Goal: Communication & Community: Answer question/provide support

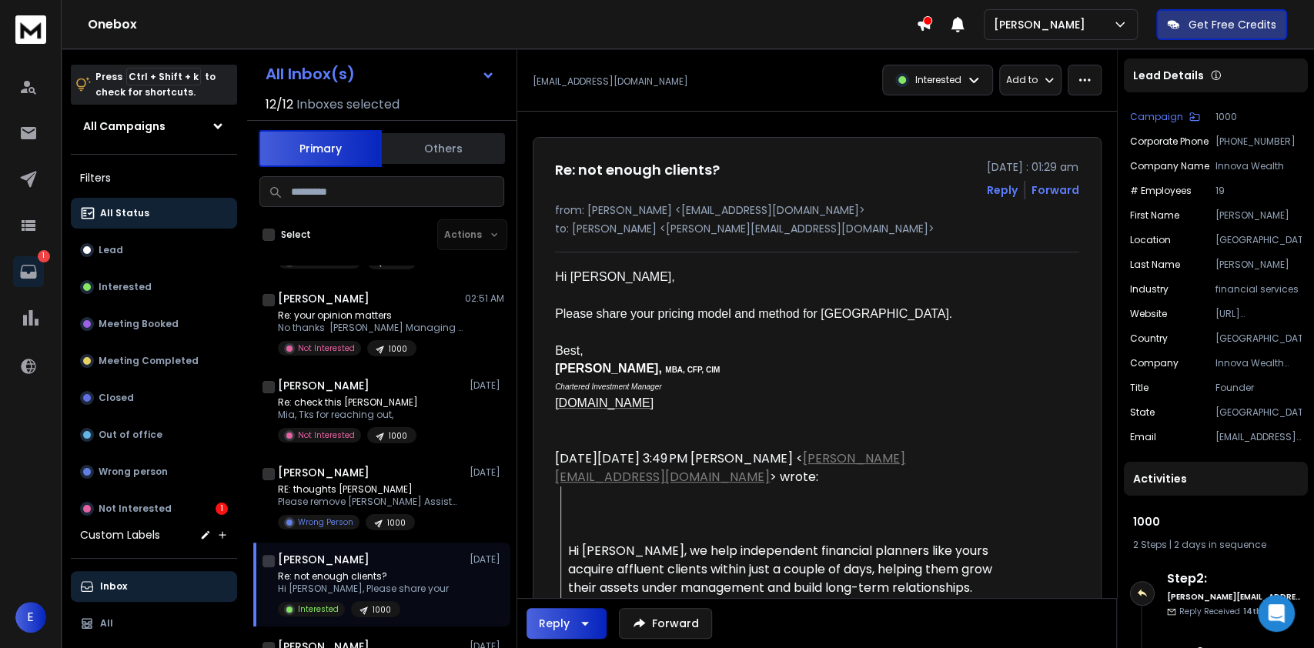
scroll to position [1920, 0]
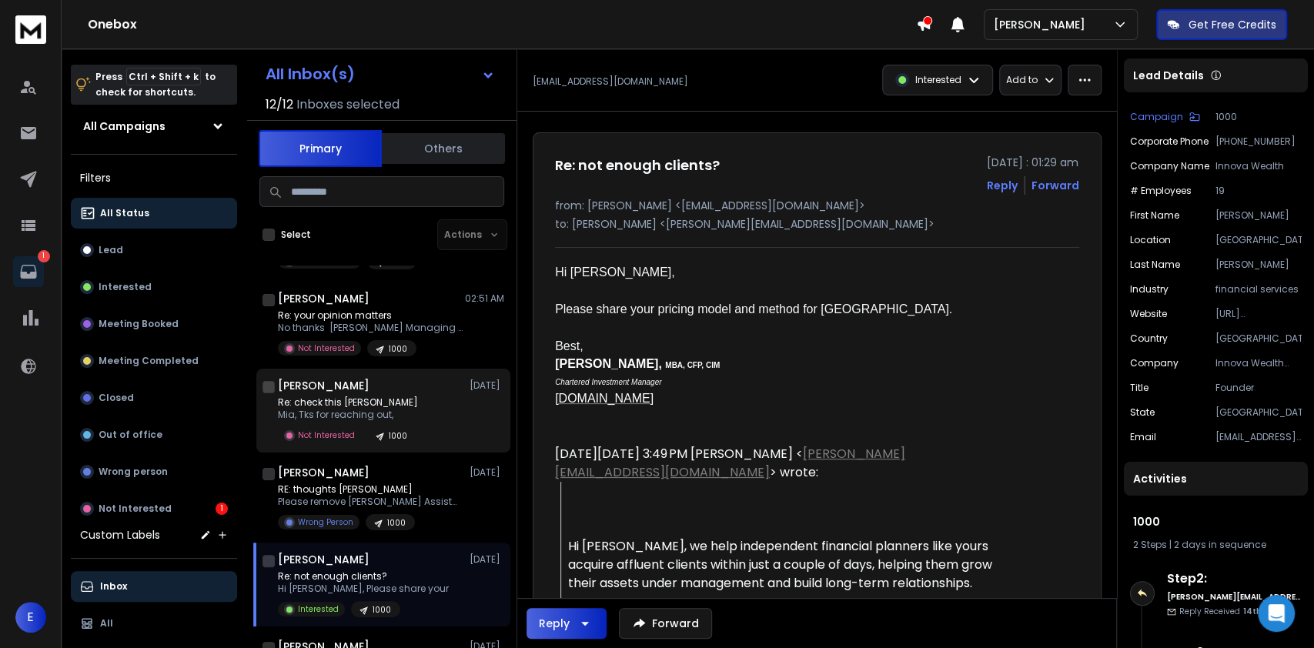
click at [317, 405] on p "Re: check this [PERSON_NAME]" at bounding box center [348, 402] width 140 height 12
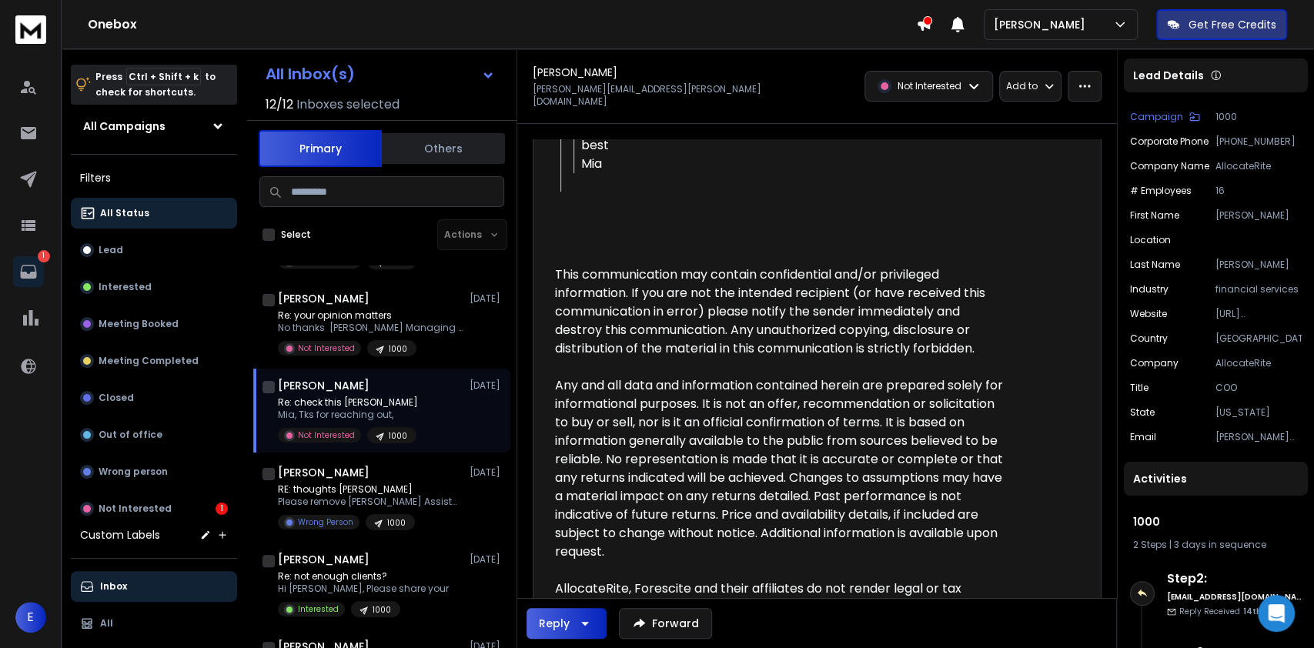
scroll to position [839, 0]
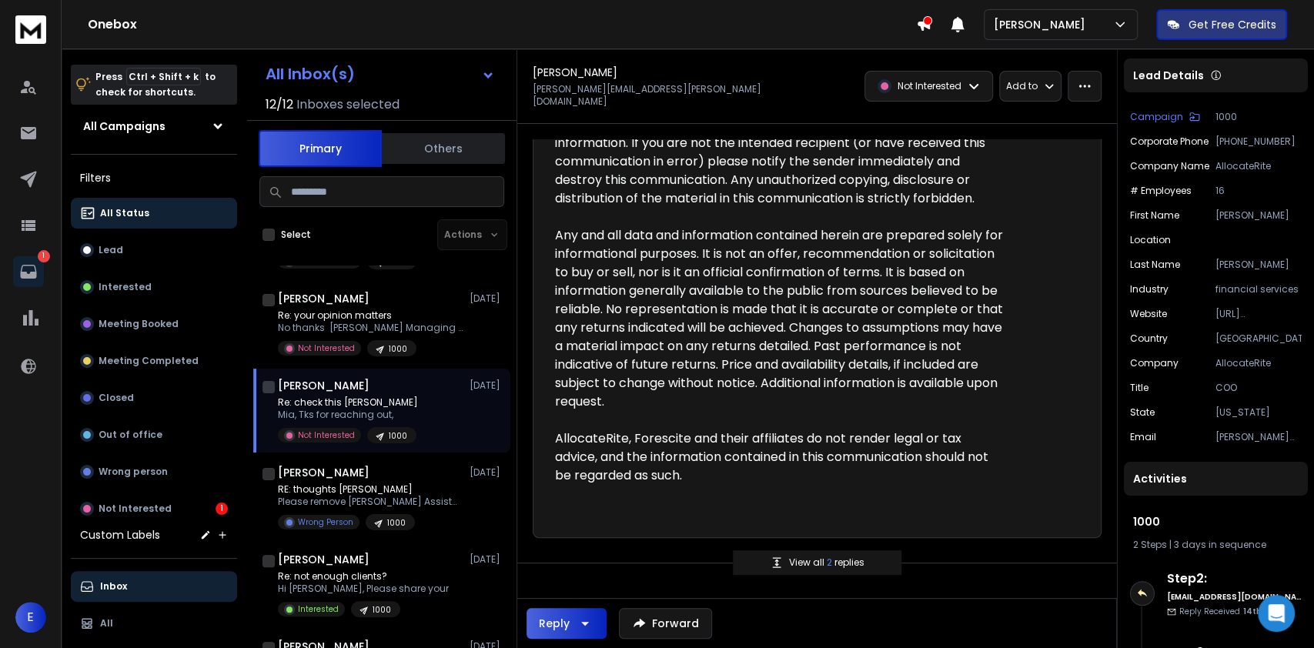
click at [814, 550] on div "View all 2 replies" at bounding box center [817, 562] width 169 height 25
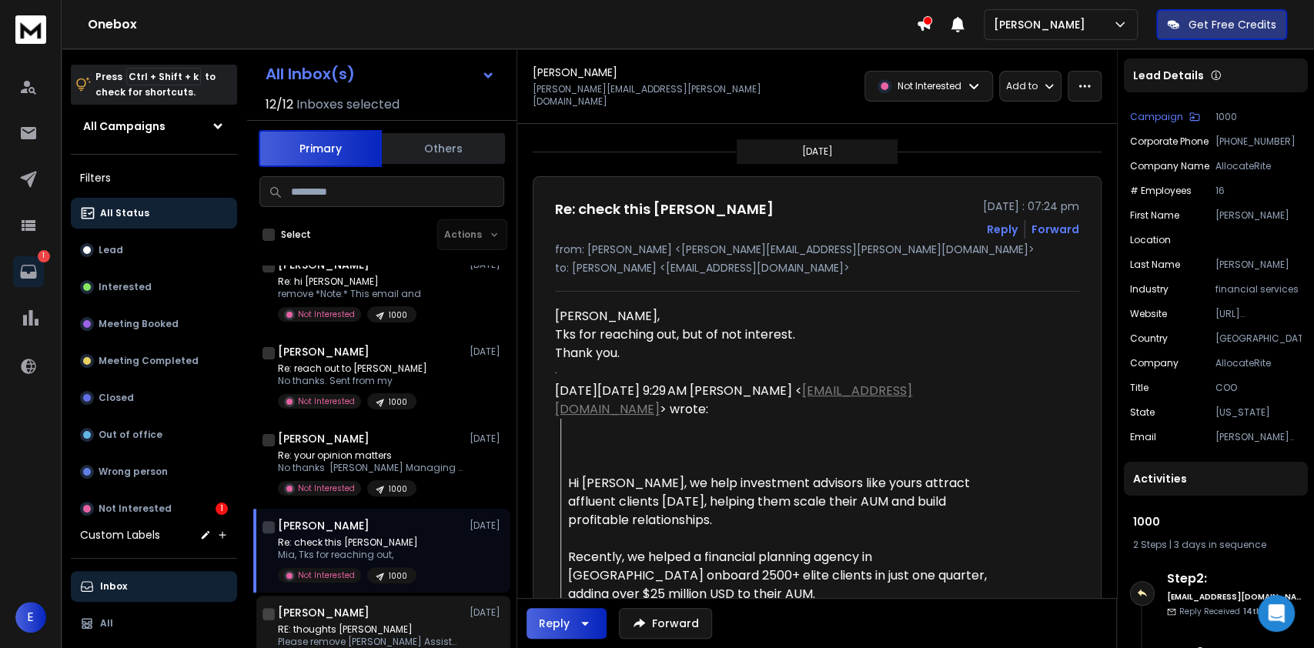
scroll to position [0, 0]
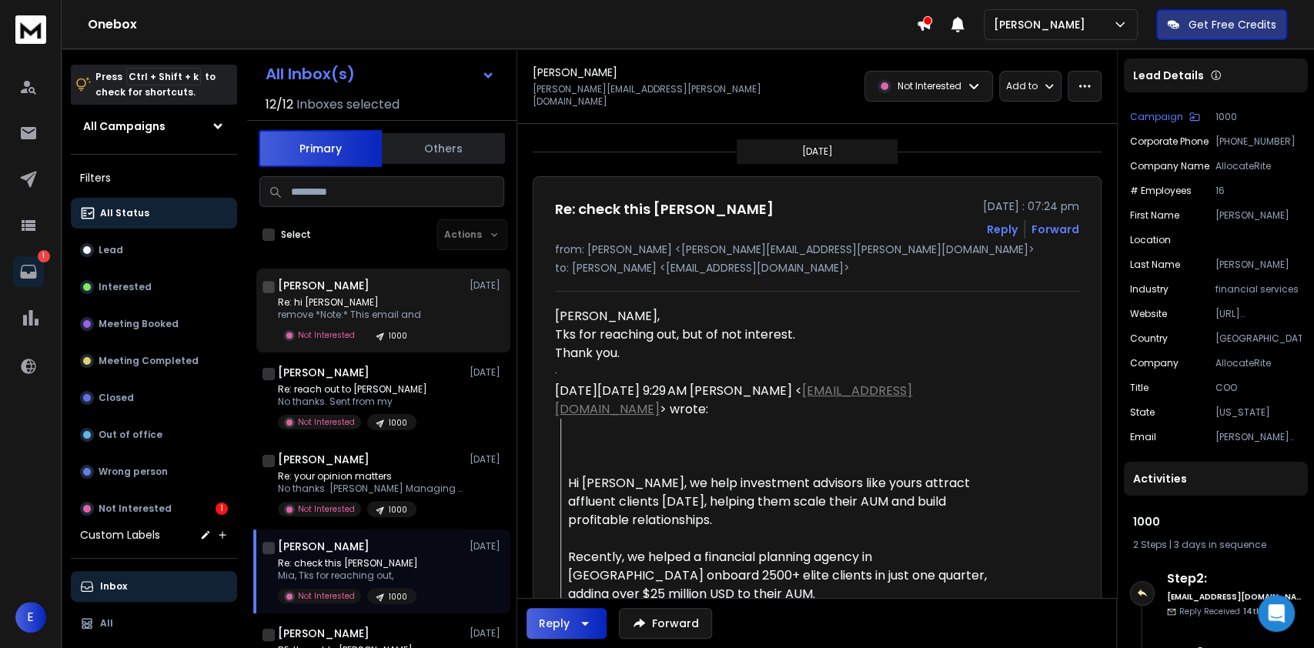
click at [391, 288] on div "[PERSON_NAME] [DATE]" at bounding box center [391, 285] width 226 height 15
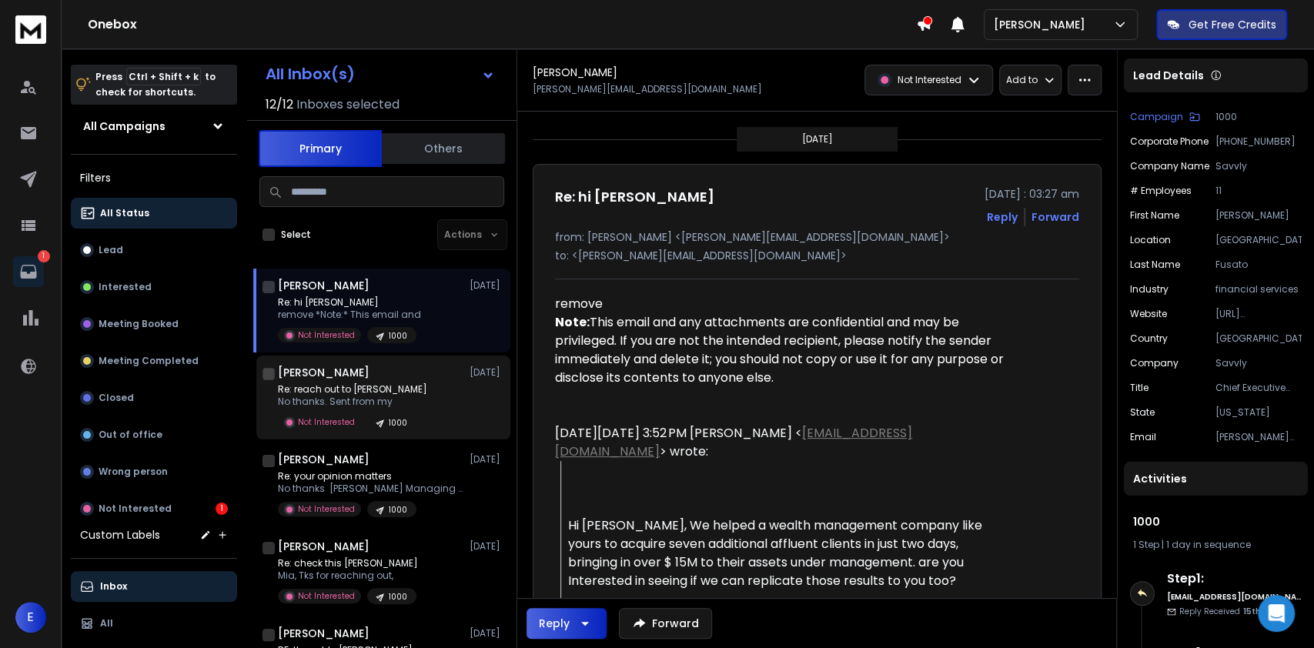
click at [369, 376] on h1 "[PERSON_NAME]" at bounding box center [324, 372] width 92 height 15
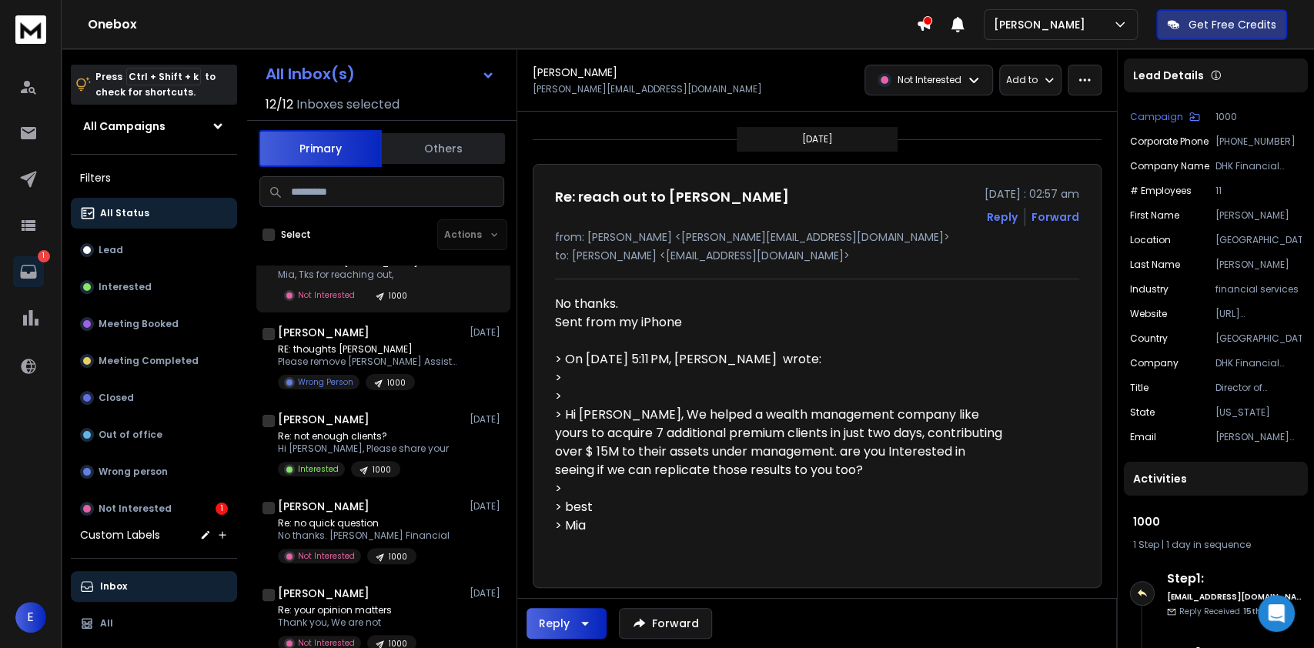
scroll to position [308, 0]
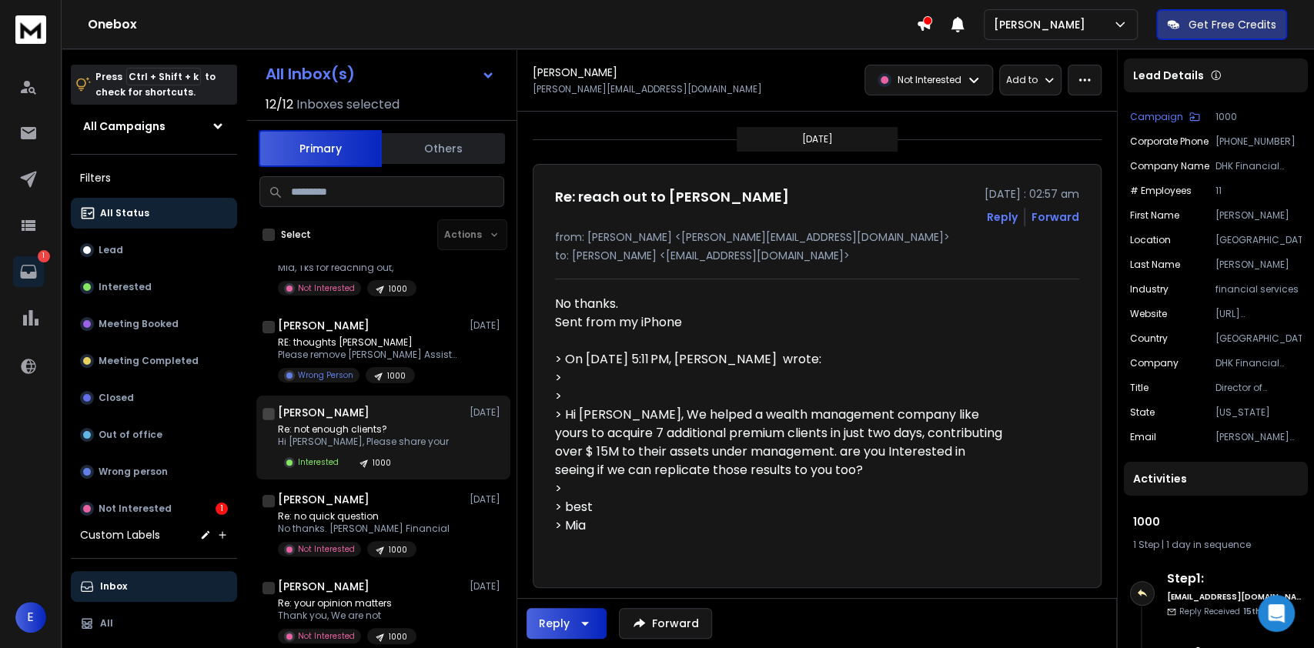
click at [362, 446] on p "Hi [PERSON_NAME], Please share your" at bounding box center [363, 442] width 171 height 12
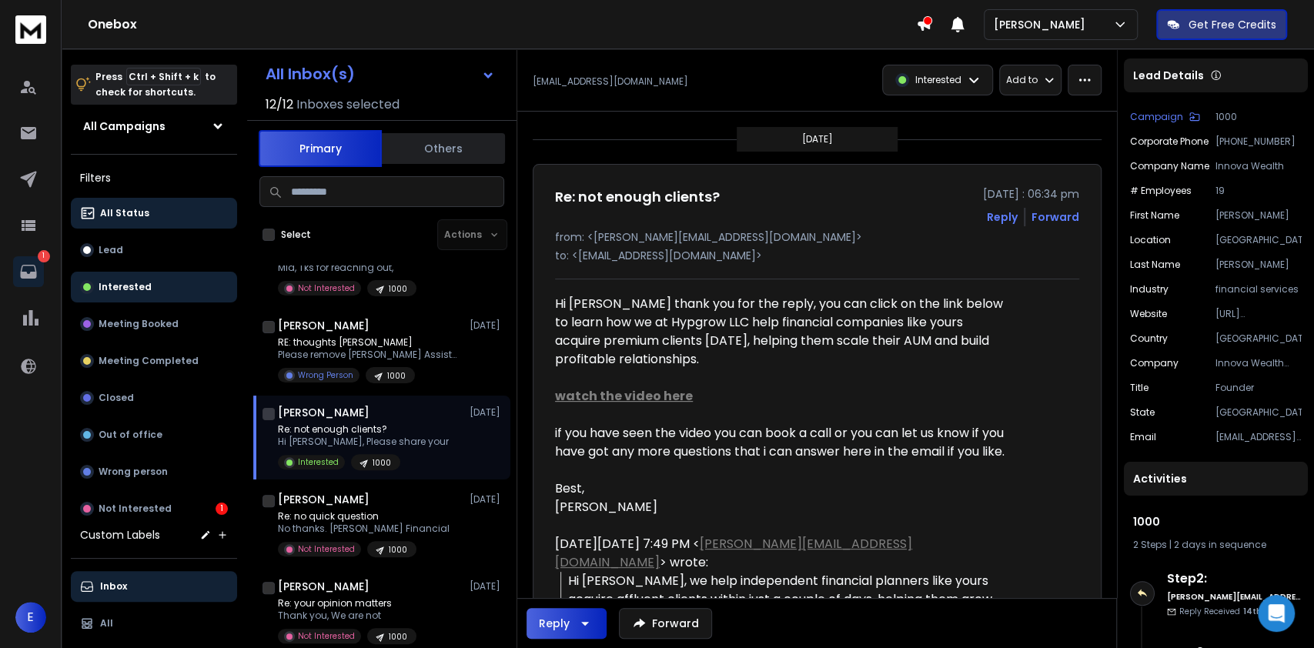
click at [138, 289] on p "Interested" at bounding box center [125, 287] width 53 height 12
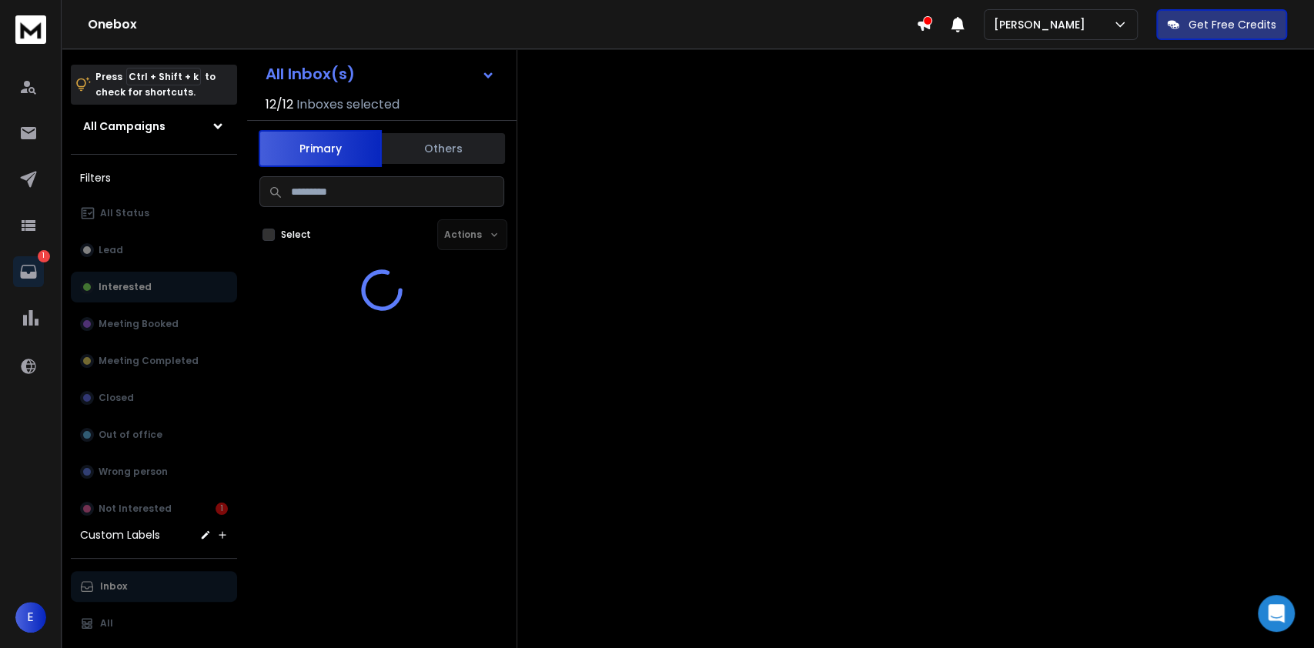
scroll to position [0, 0]
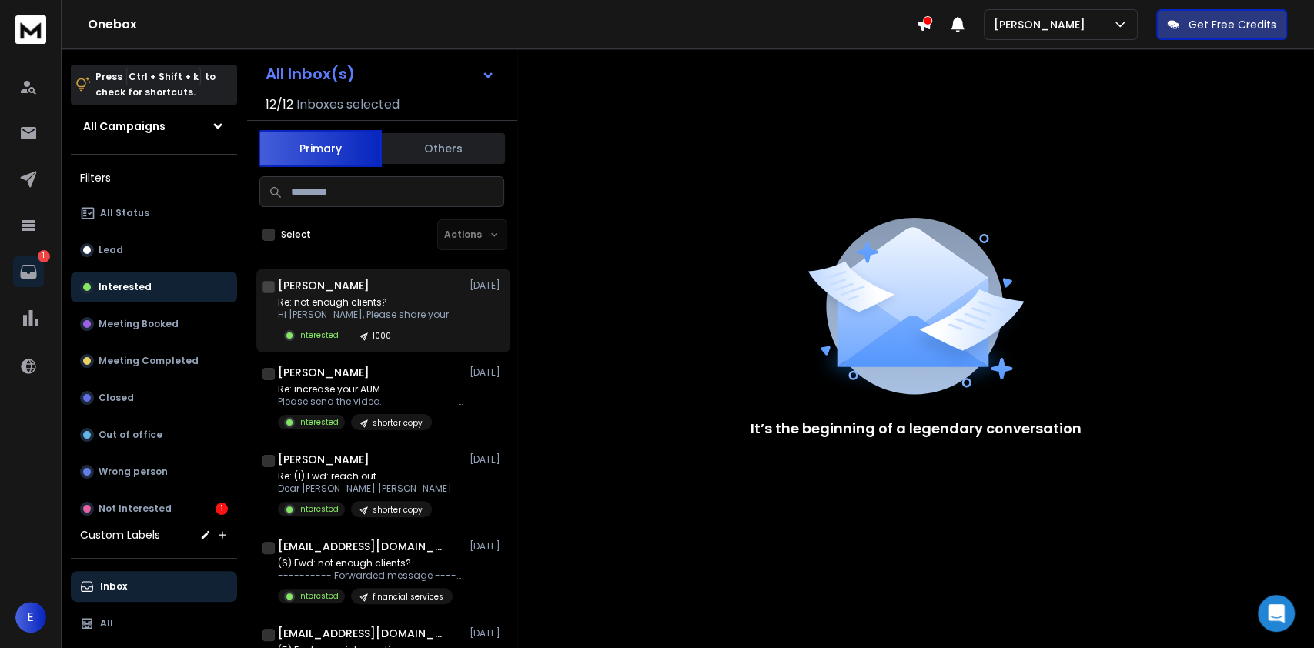
click at [387, 329] on div "1000" at bounding box center [375, 335] width 49 height 16
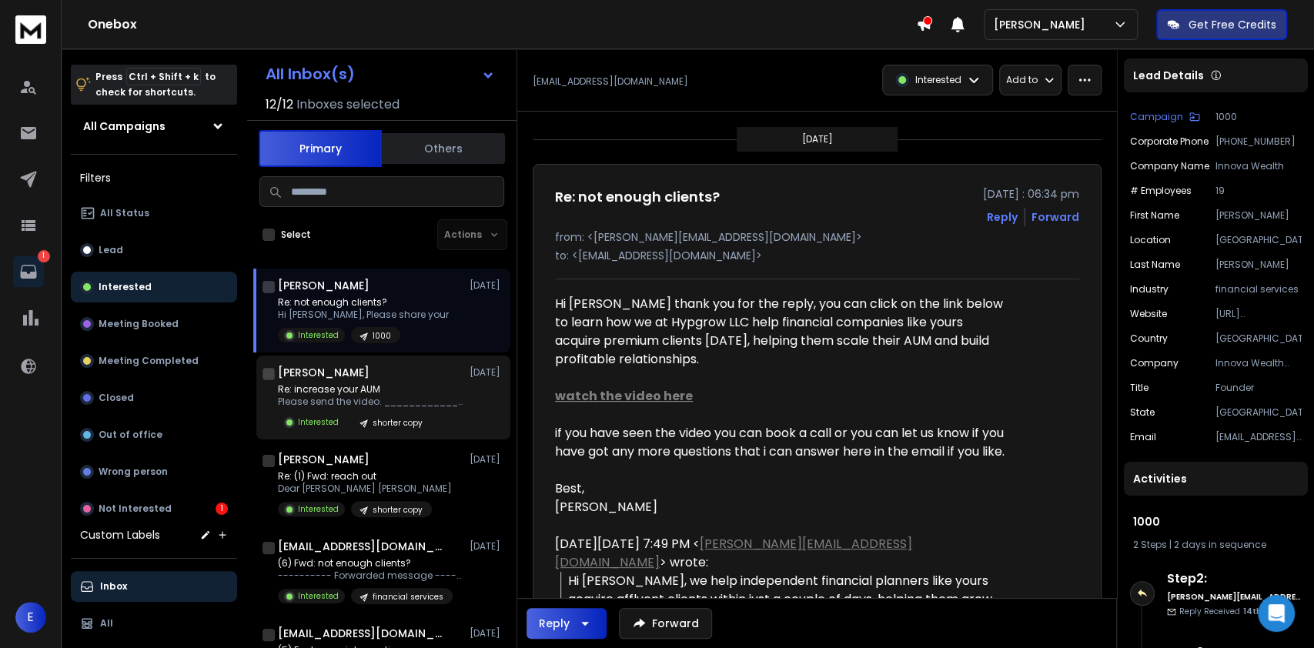
click at [412, 391] on p "Re: increase your AUM" at bounding box center [370, 389] width 185 height 12
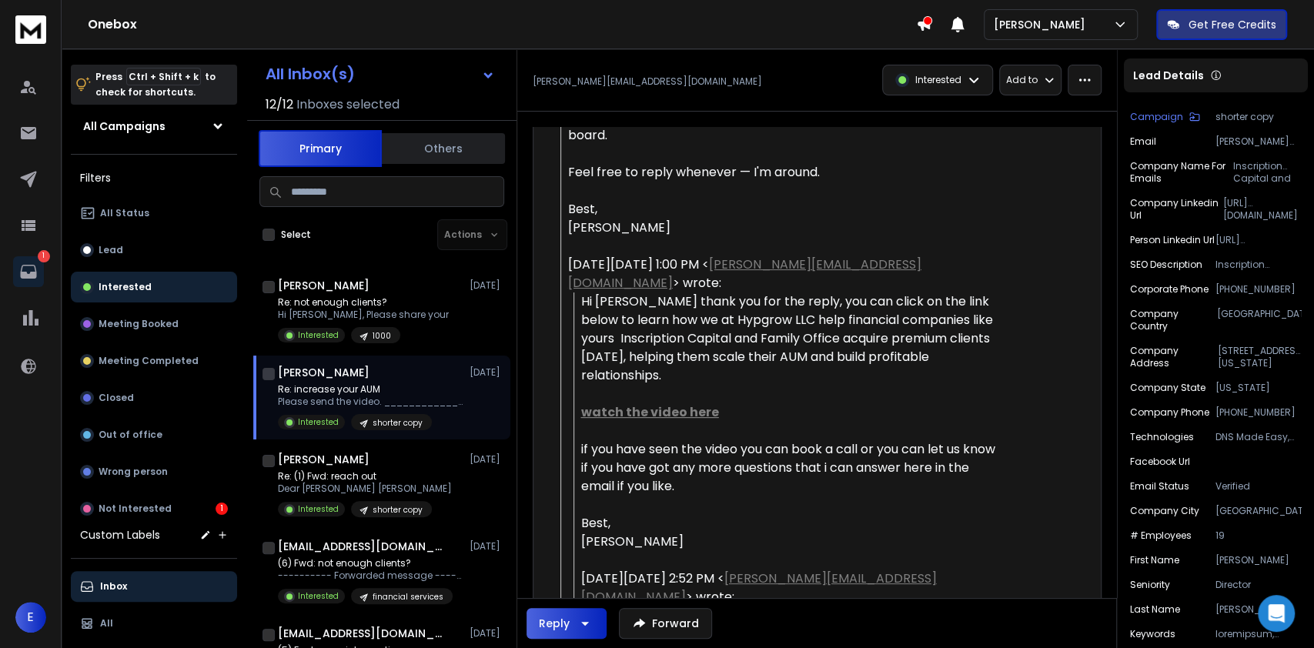
scroll to position [616, 0]
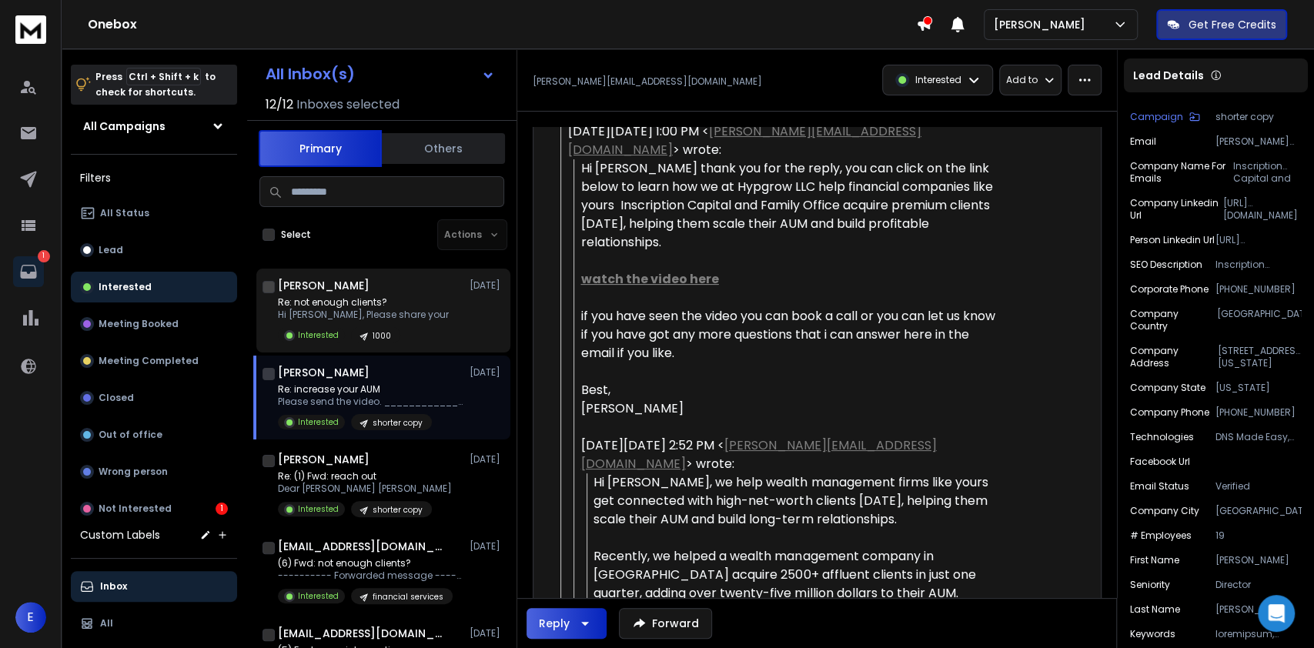
click at [367, 319] on p "Hi [PERSON_NAME], Please share your" at bounding box center [363, 315] width 171 height 12
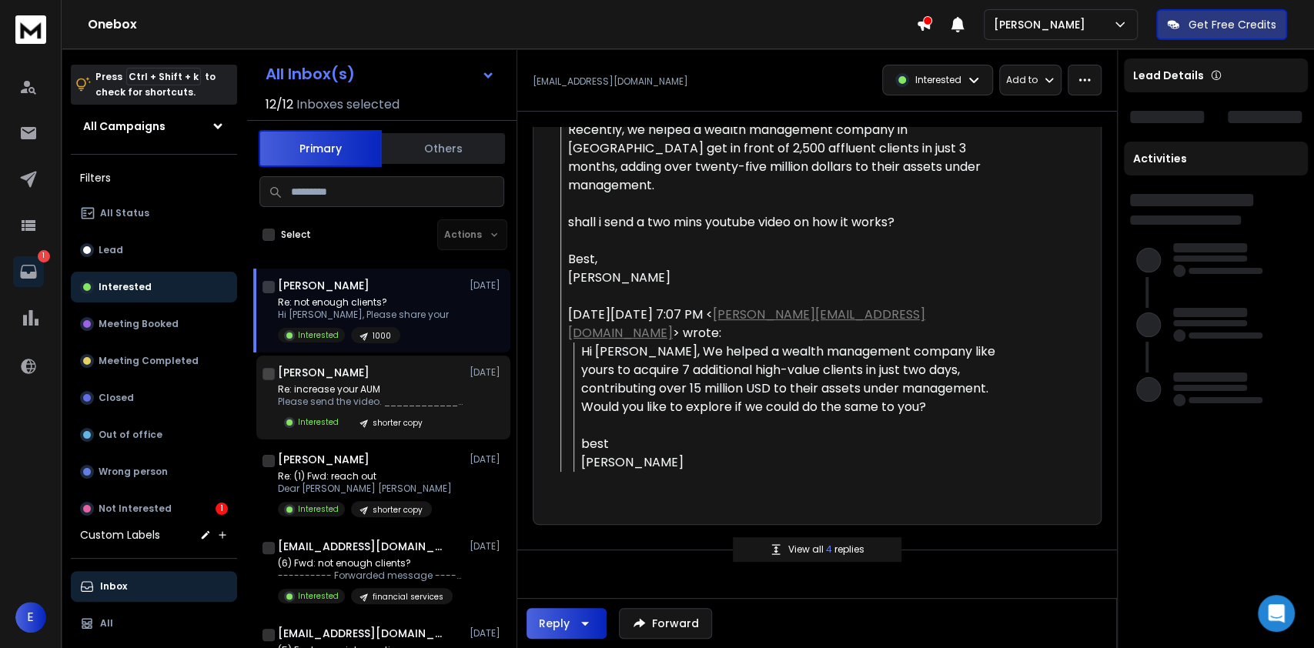
scroll to position [524, 0]
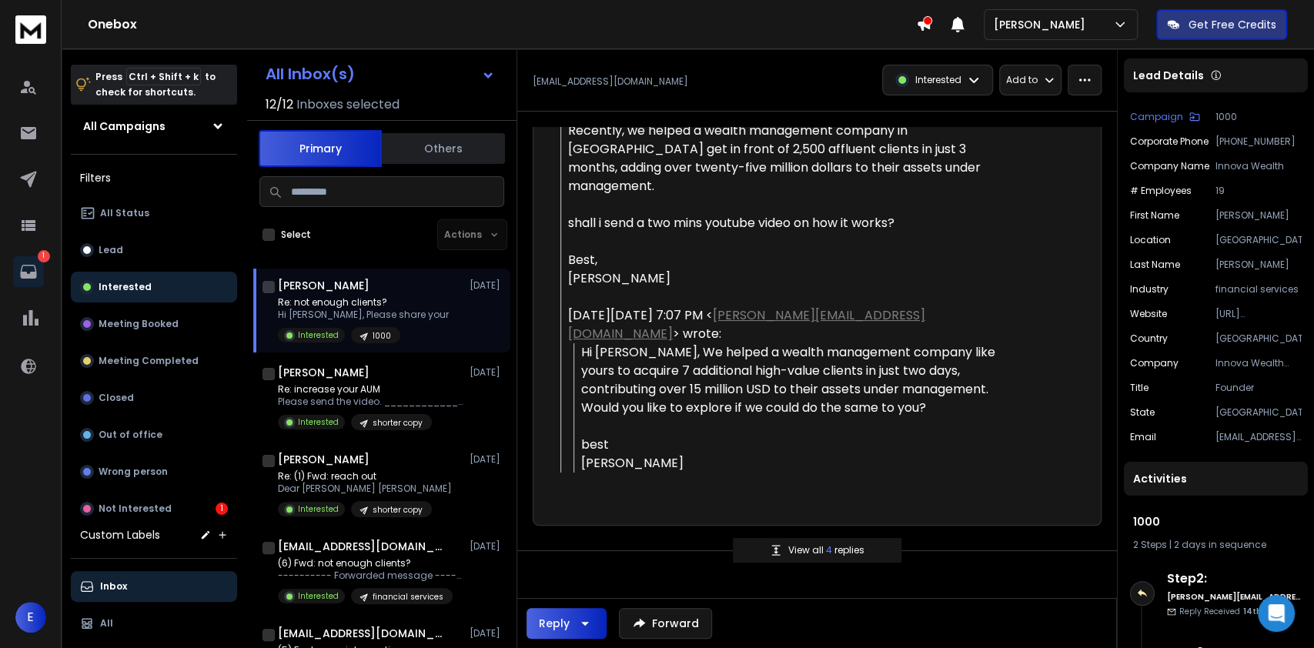
click at [331, 309] on p "Hi [PERSON_NAME], Please share your" at bounding box center [363, 315] width 171 height 12
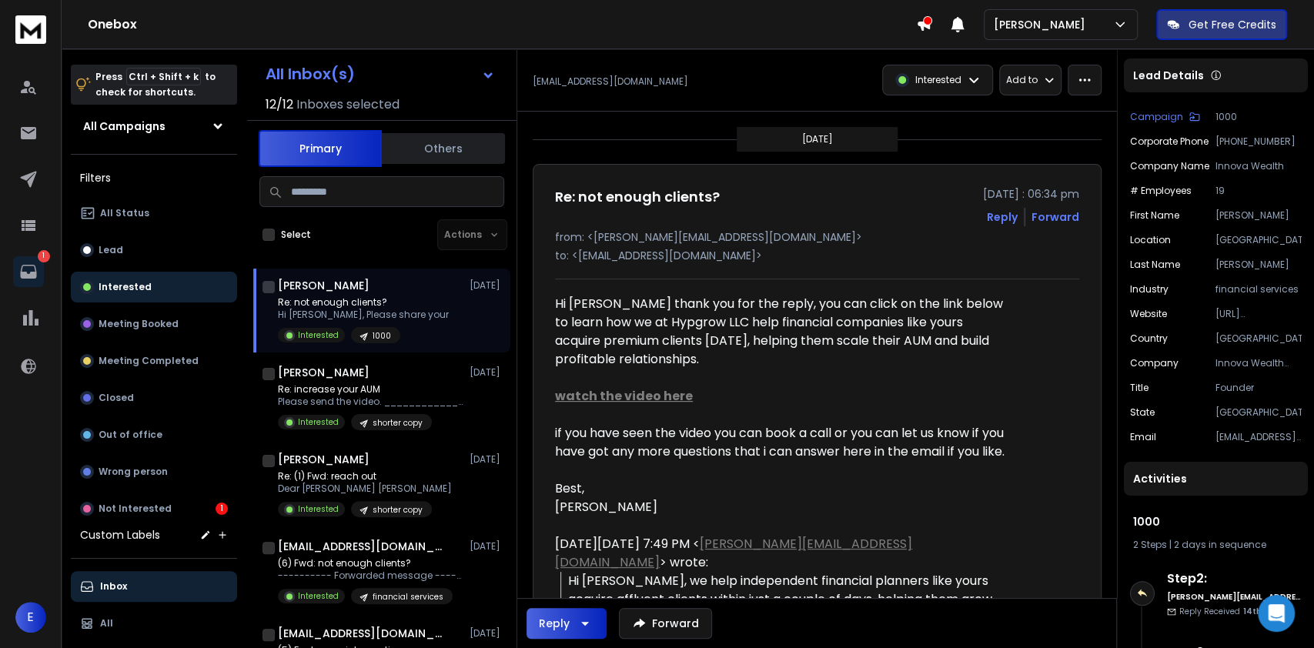
click at [543, 626] on div "Reply" at bounding box center [554, 623] width 31 height 15
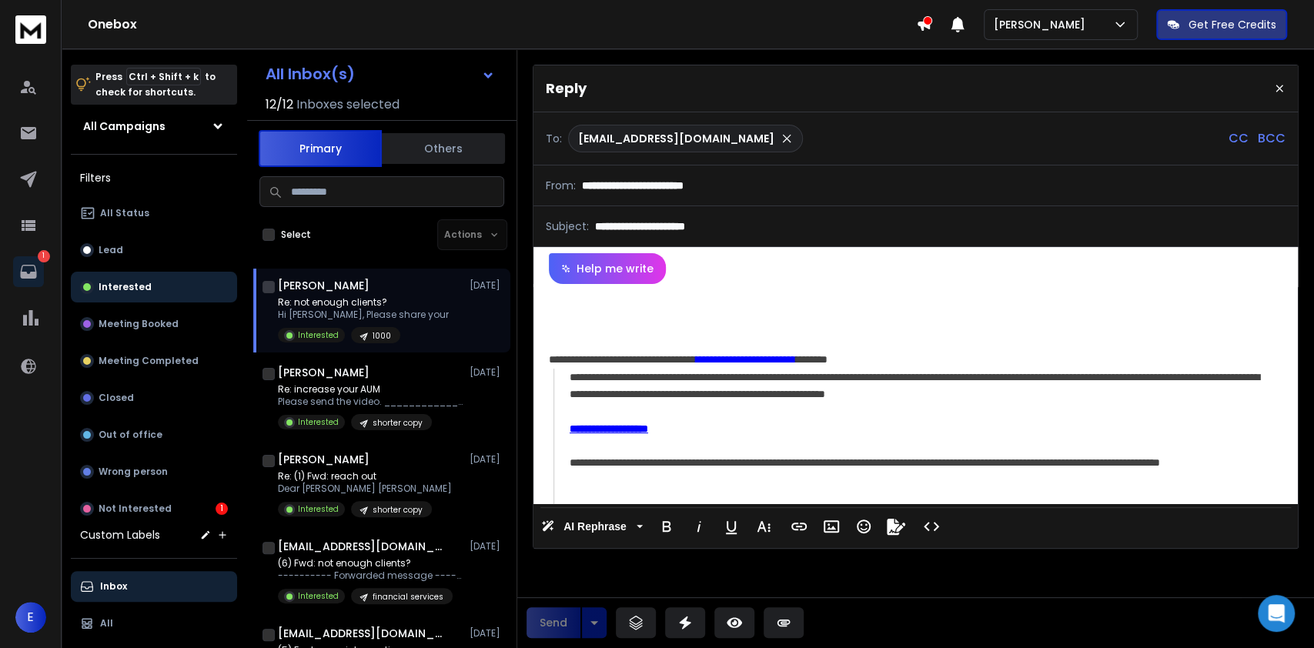
click at [606, 276] on button "Help me write" at bounding box center [607, 268] width 117 height 31
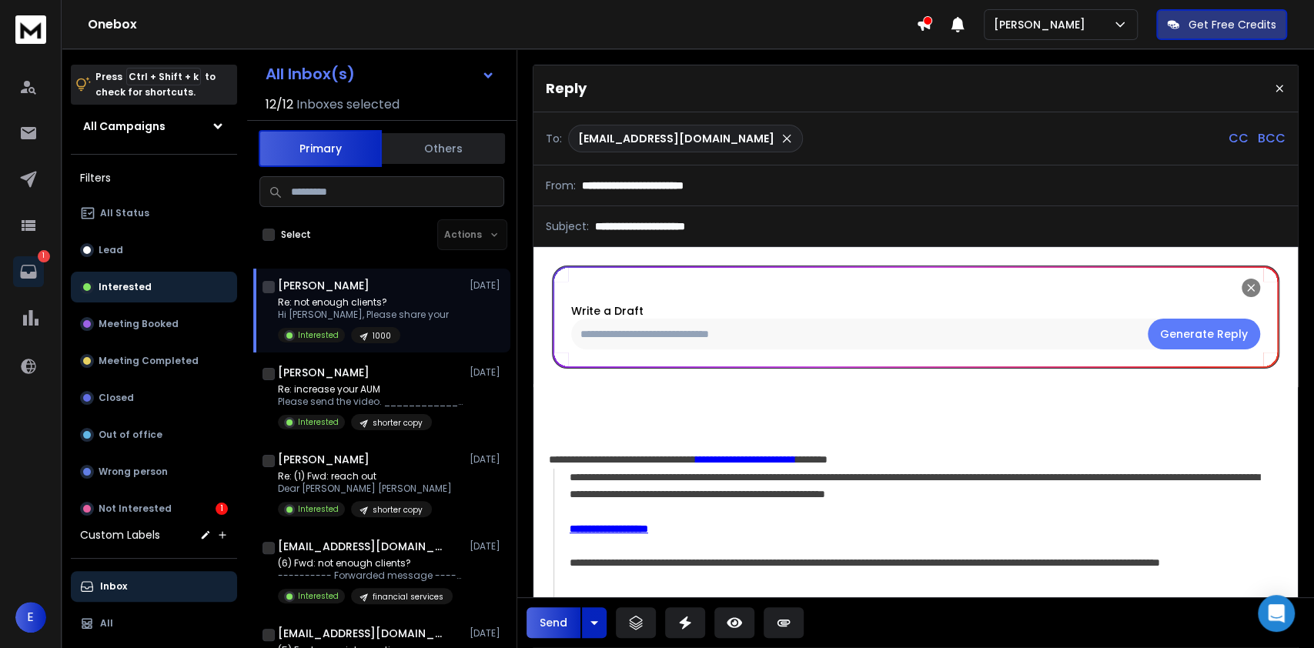
click at [655, 323] on input "text" at bounding box center [915, 334] width 689 height 31
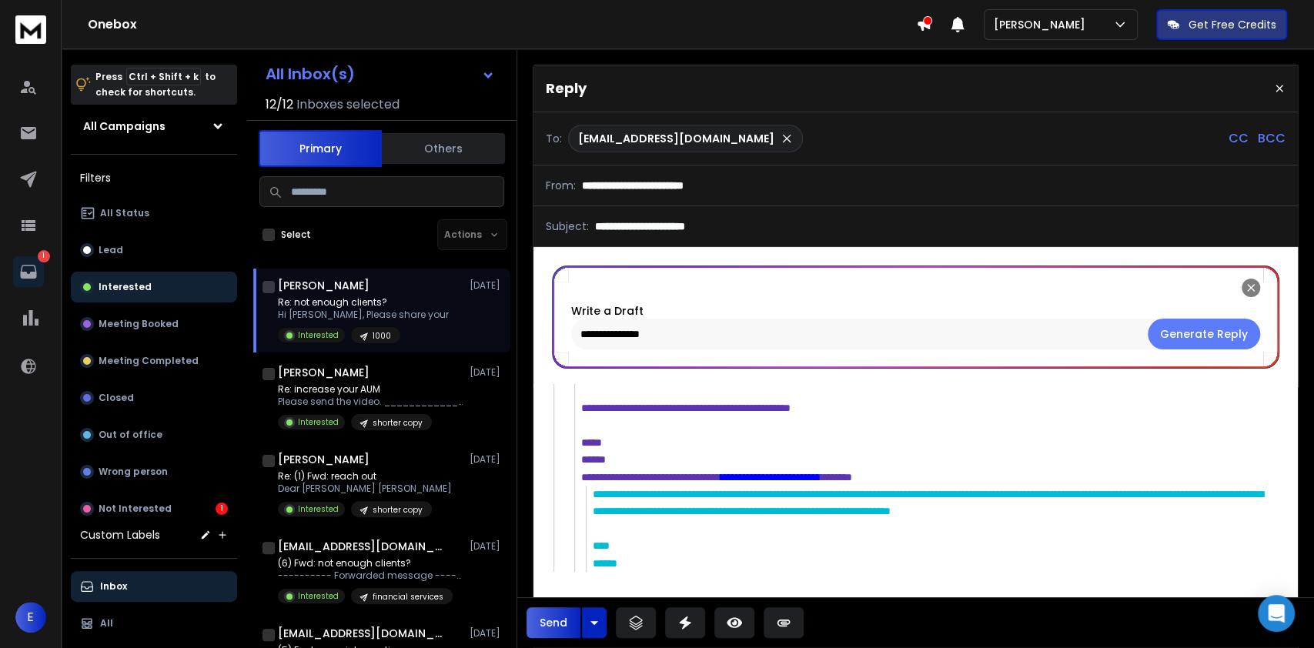
scroll to position [102, 0]
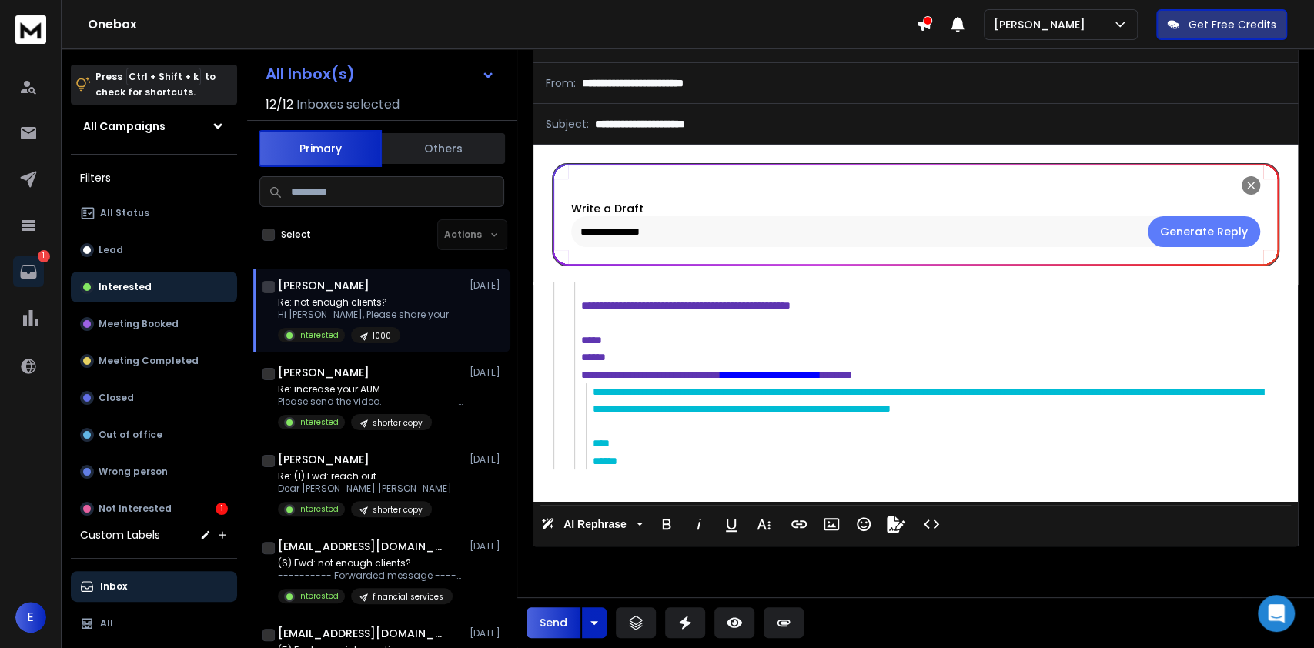
type input "**********"
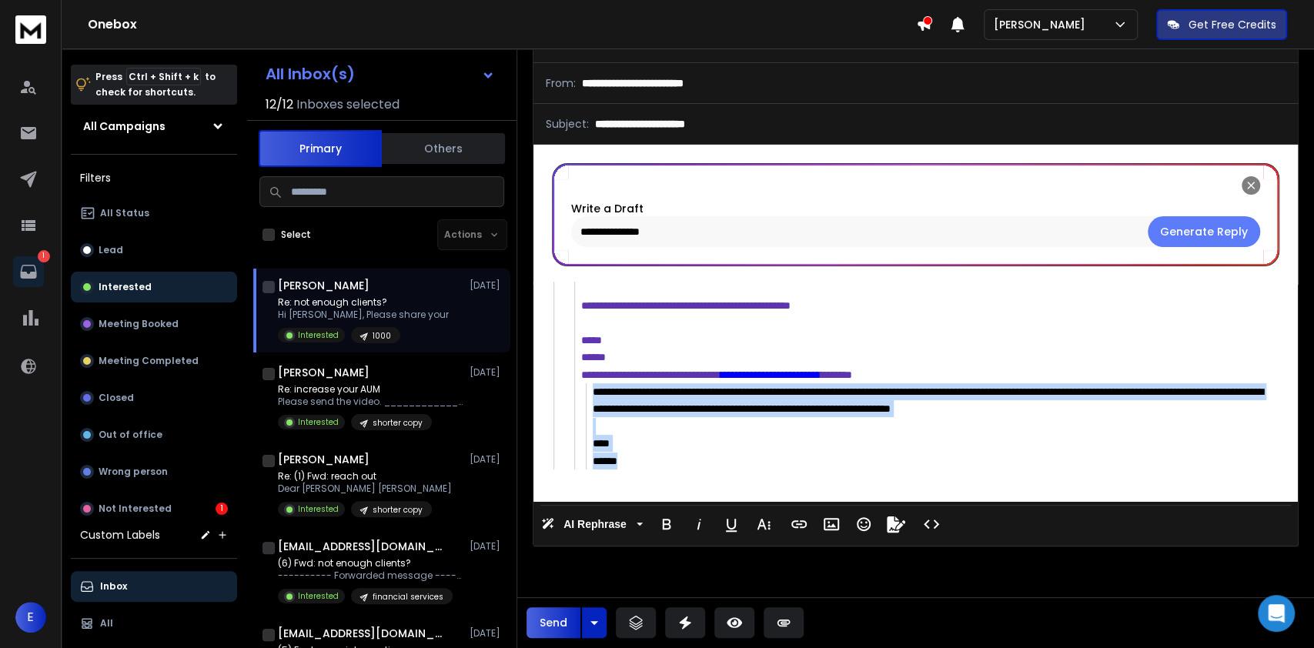
drag, startPoint x: 590, startPoint y: 390, endPoint x: 636, endPoint y: 454, distance: 78.8
click at [636, 454] on div "**********" at bounding box center [936, 426] width 686 height 86
copy div "**********"
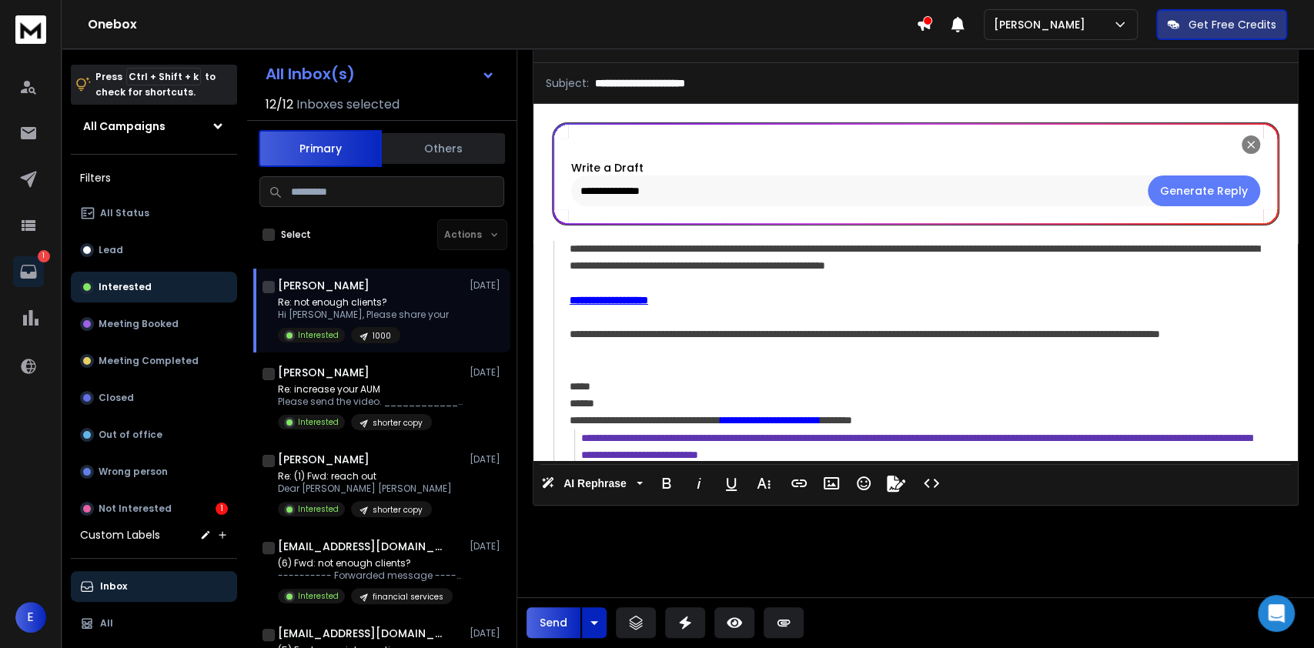
scroll to position [0, 0]
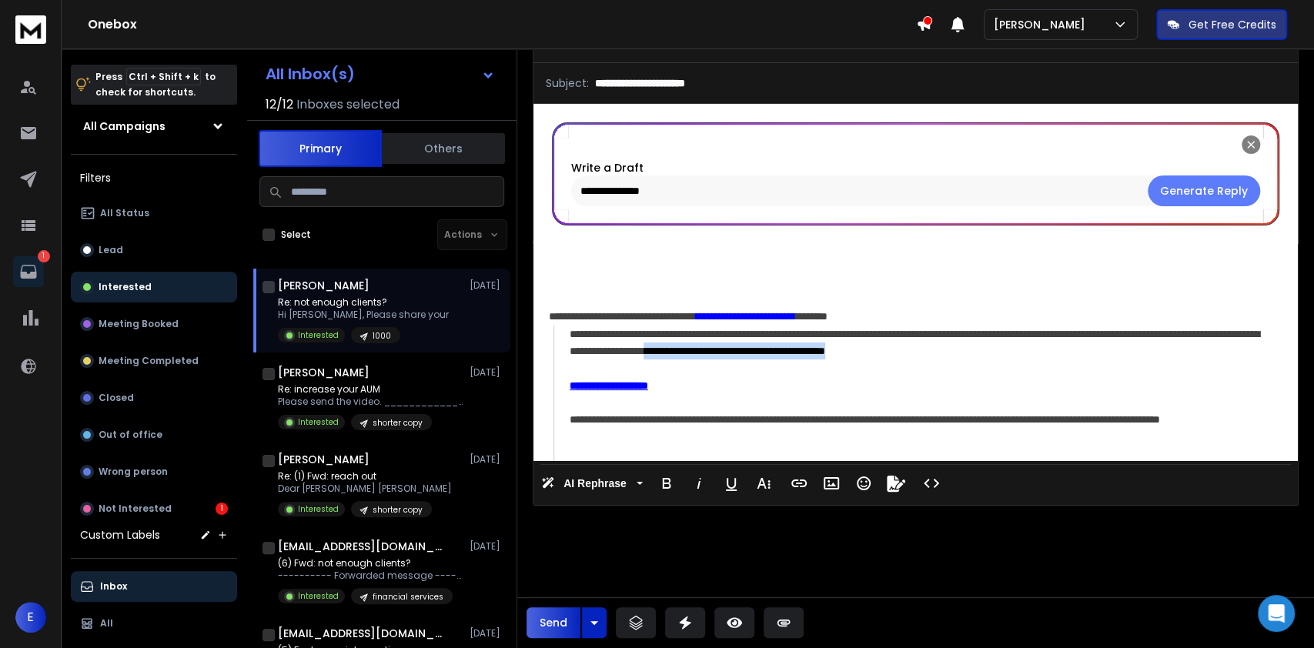
drag, startPoint x: 1070, startPoint y: 346, endPoint x: 850, endPoint y: 342, distance: 220.1
click at [850, 342] on div "**********" at bounding box center [917, 343] width 694 height 35
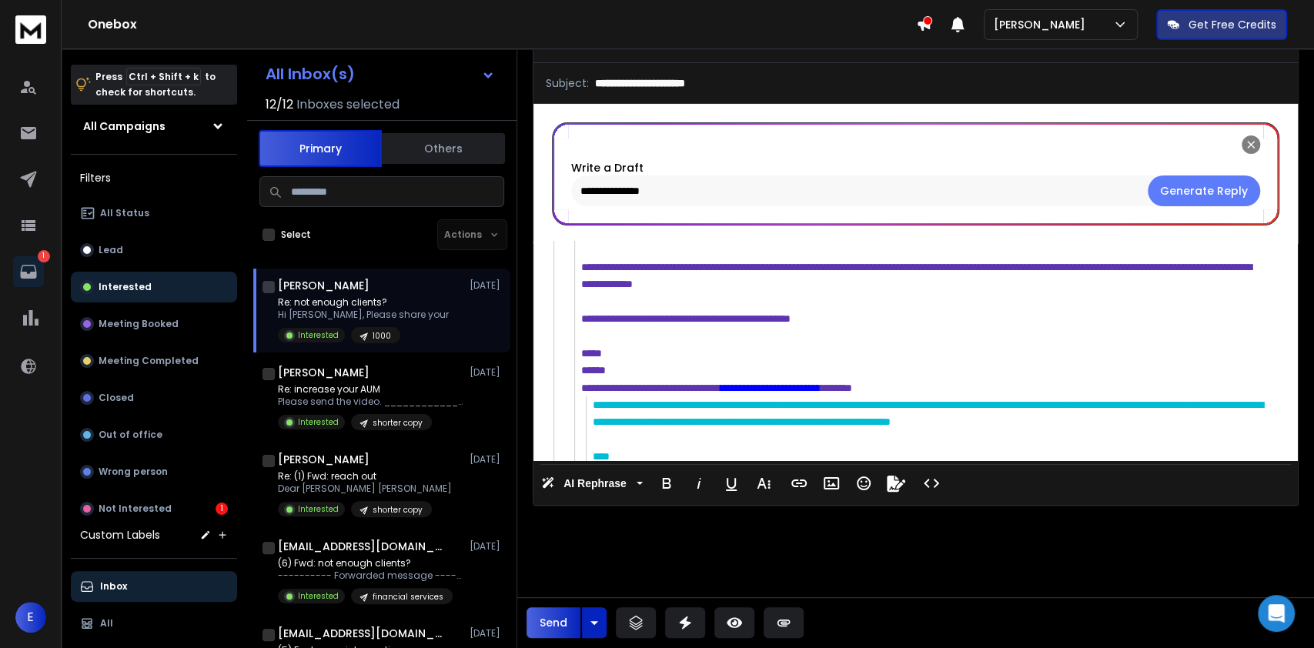
scroll to position [362, 0]
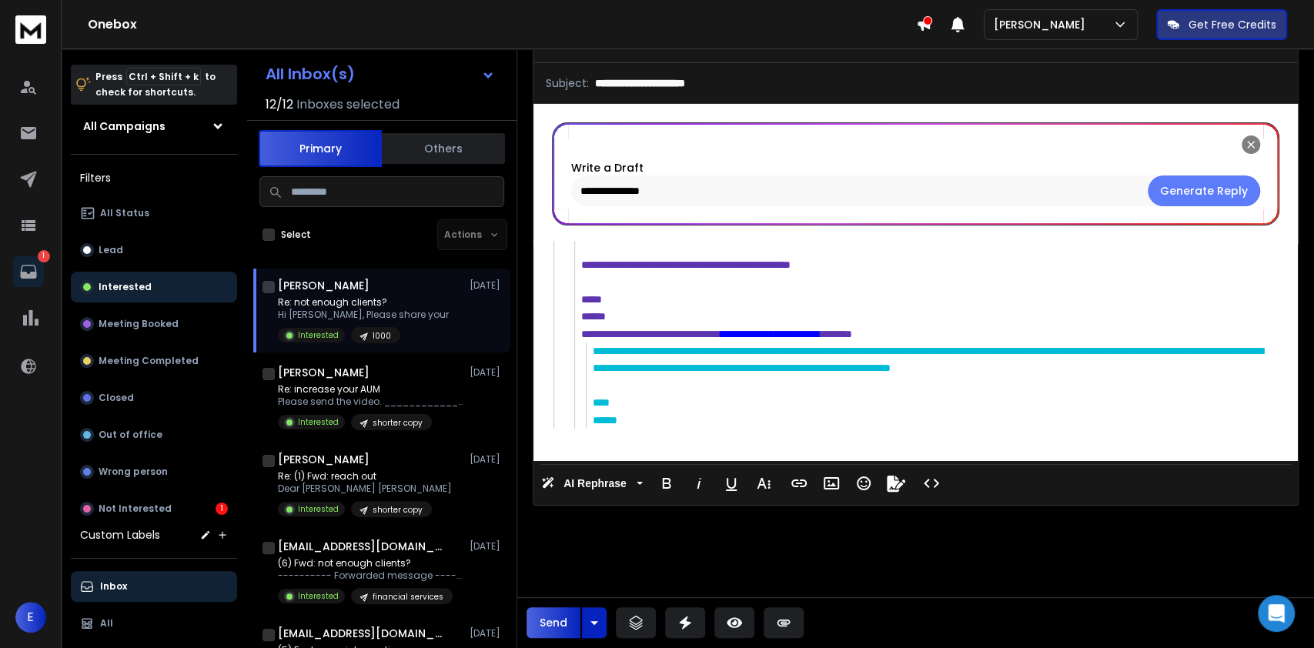
click at [369, 286] on h1 "[PERSON_NAME]" at bounding box center [324, 285] width 92 height 15
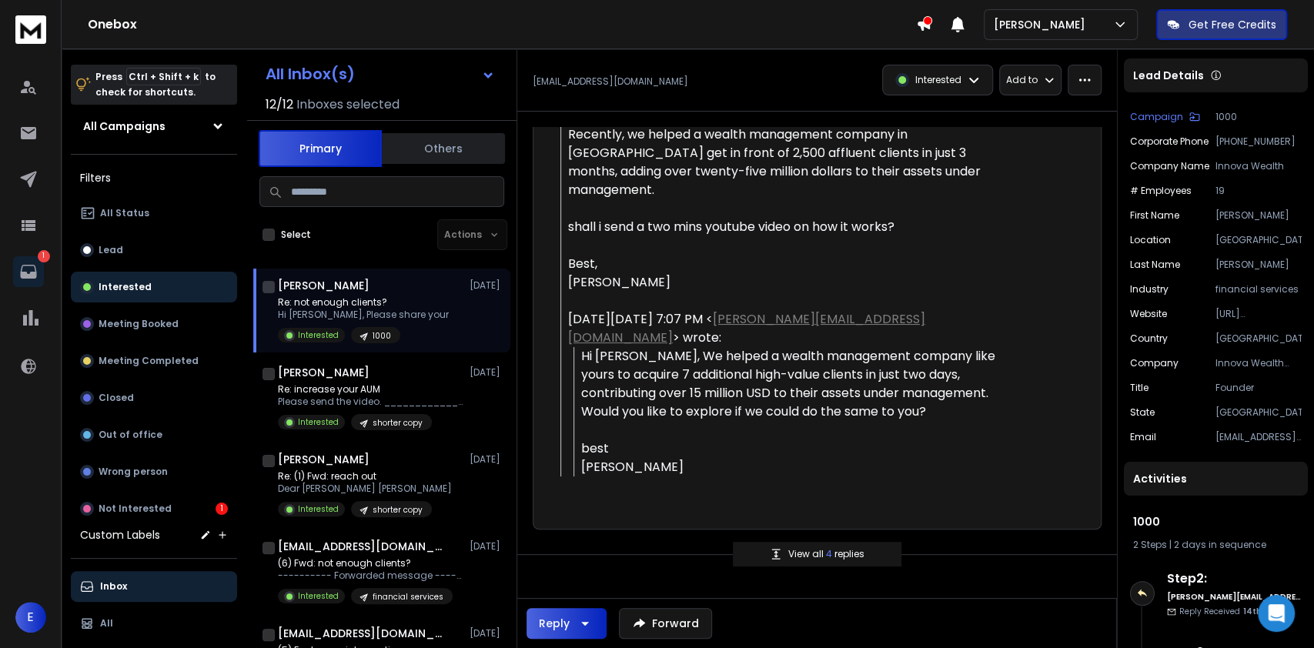
scroll to position [524, 0]
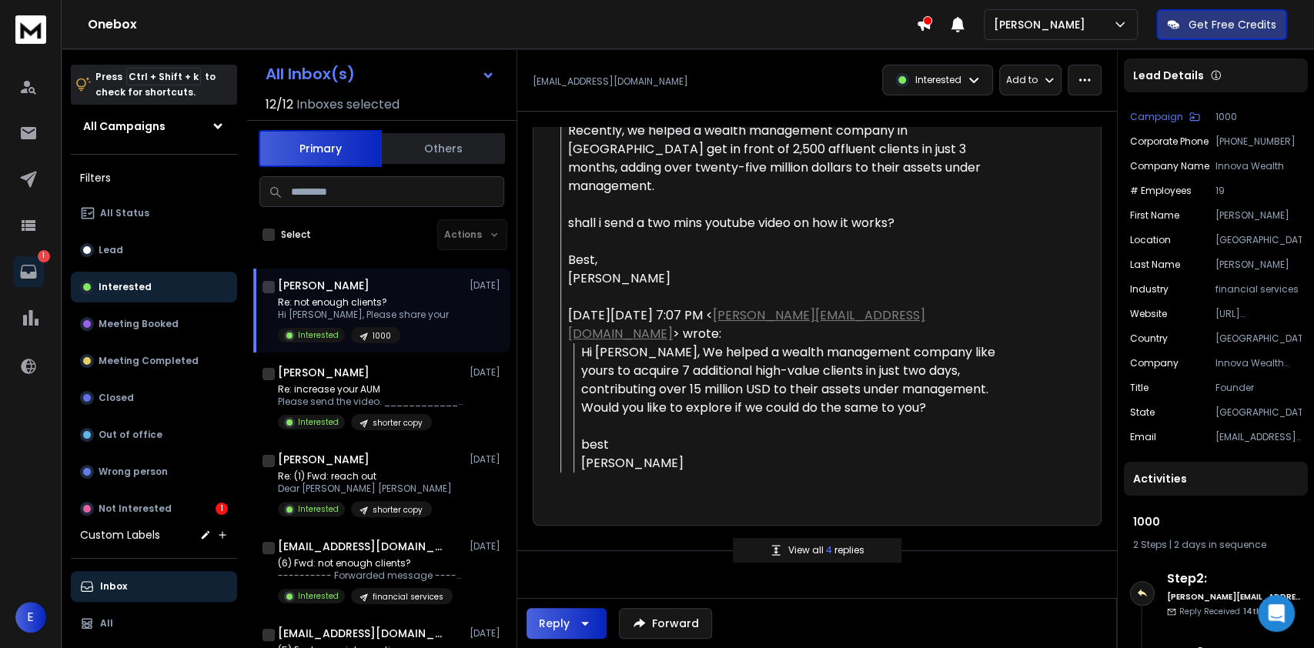
click at [826, 546] on span "4" at bounding box center [830, 549] width 8 height 13
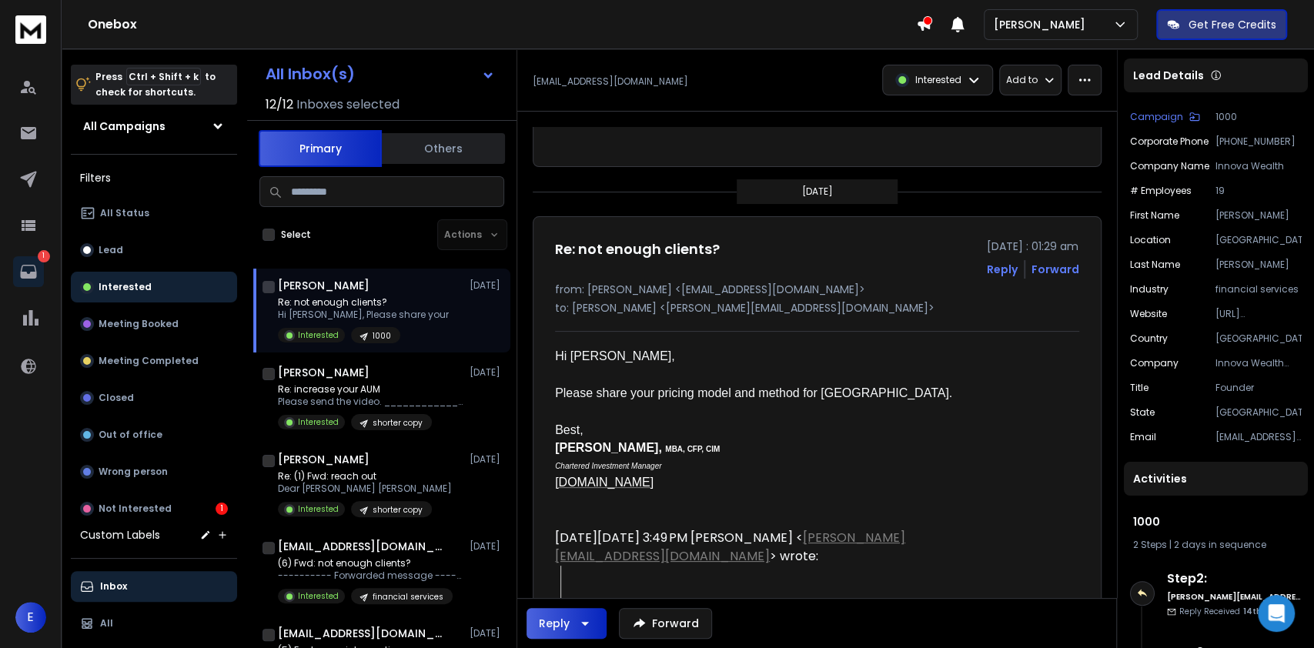
scroll to position [1859, 0]
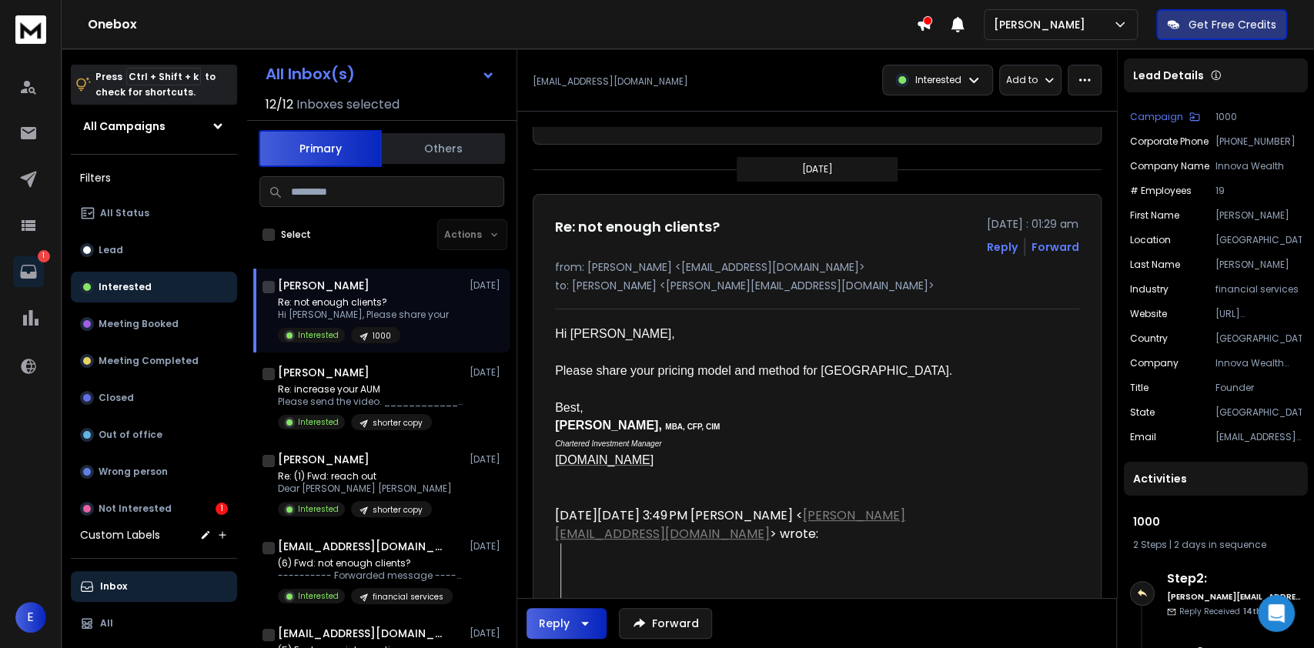
drag, startPoint x: 556, startPoint y: 311, endPoint x: 614, endPoint y: 472, distance: 170.9
copy div
click at [764, 399] on div "Best," at bounding box center [779, 408] width 449 height 18
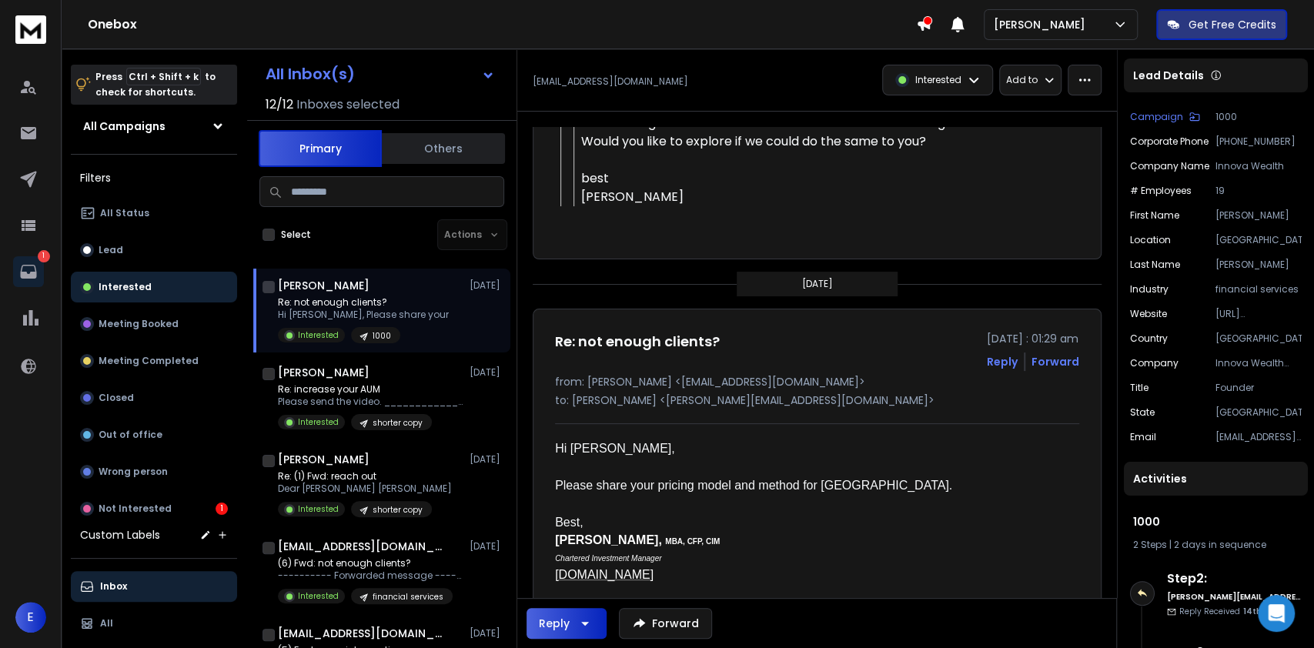
scroll to position [1715, 0]
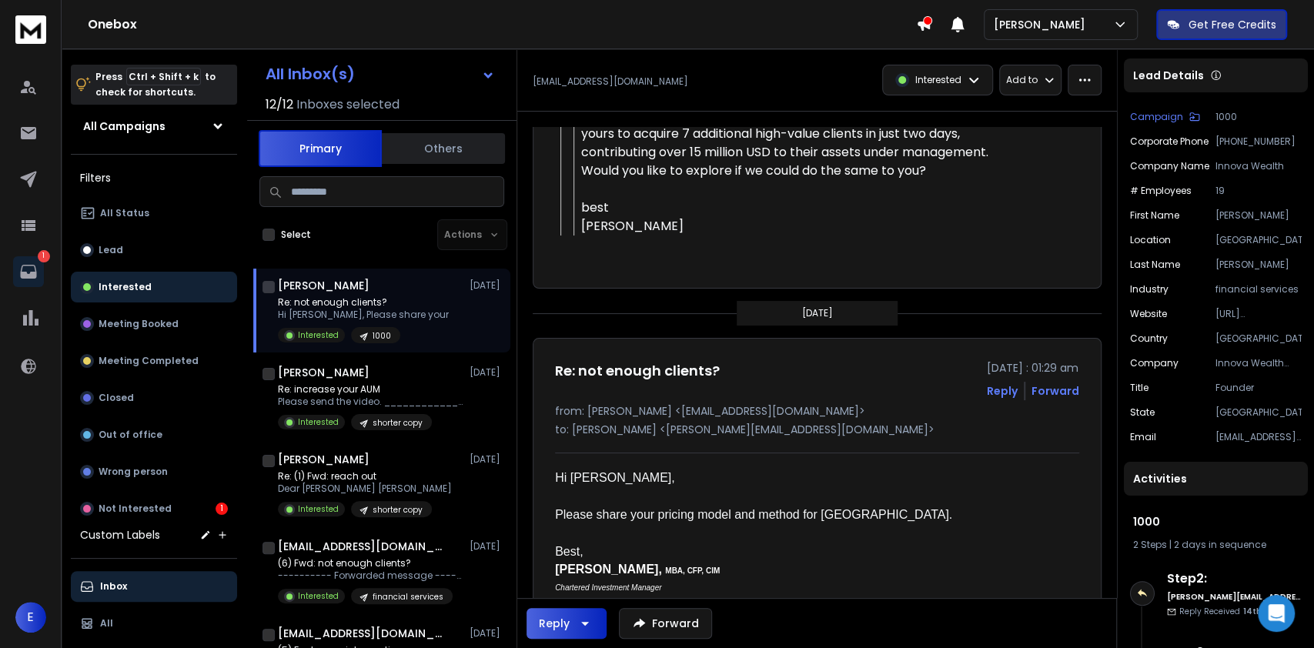
click at [1004, 383] on button "Reply" at bounding box center [1002, 390] width 31 height 15
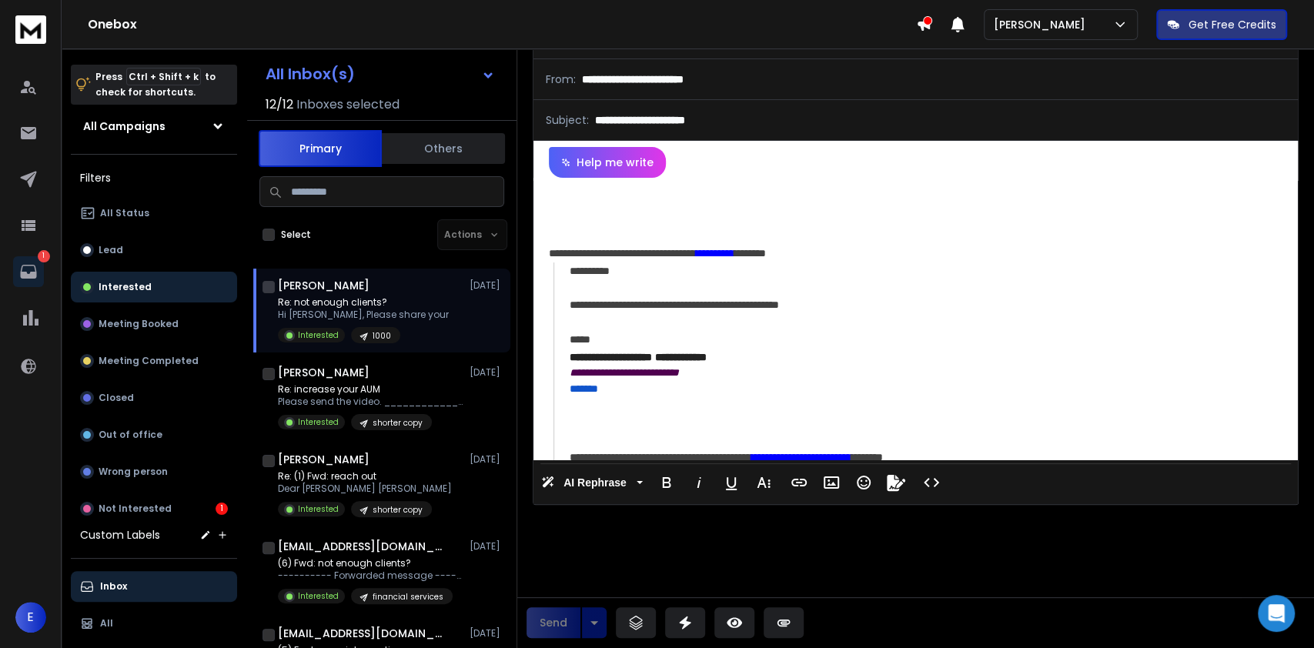
scroll to position [0, 0]
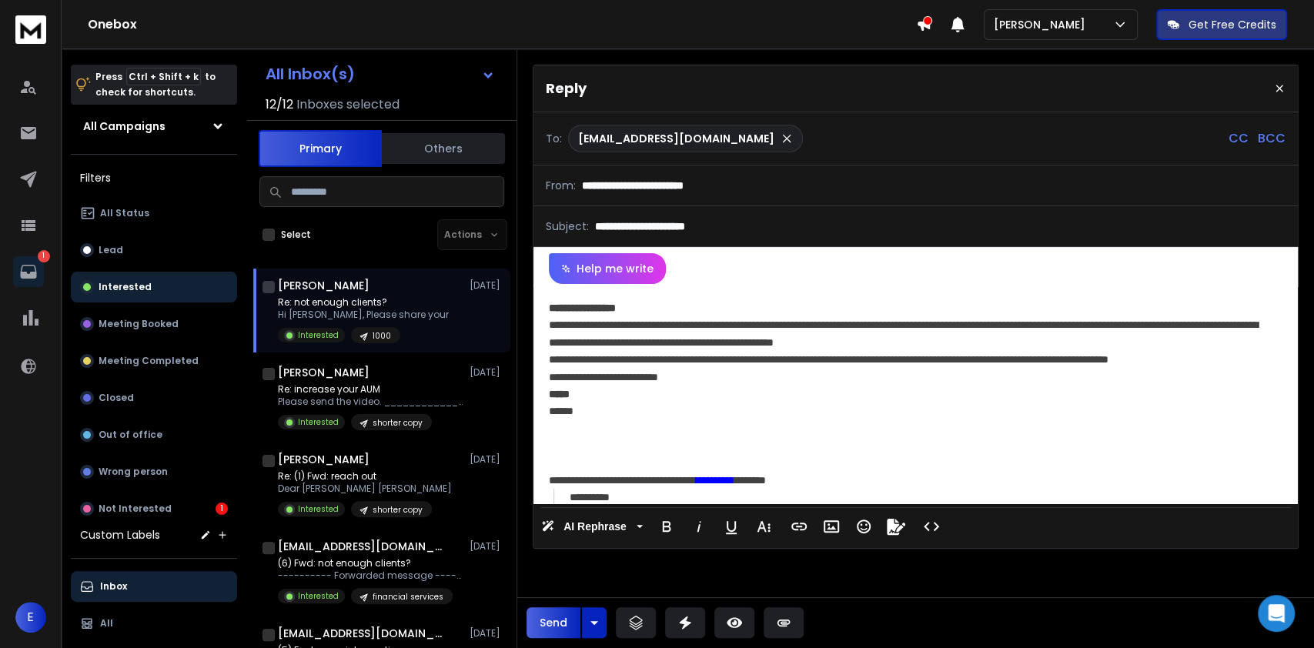
click at [555, 626] on button "Send" at bounding box center [553, 622] width 54 height 31
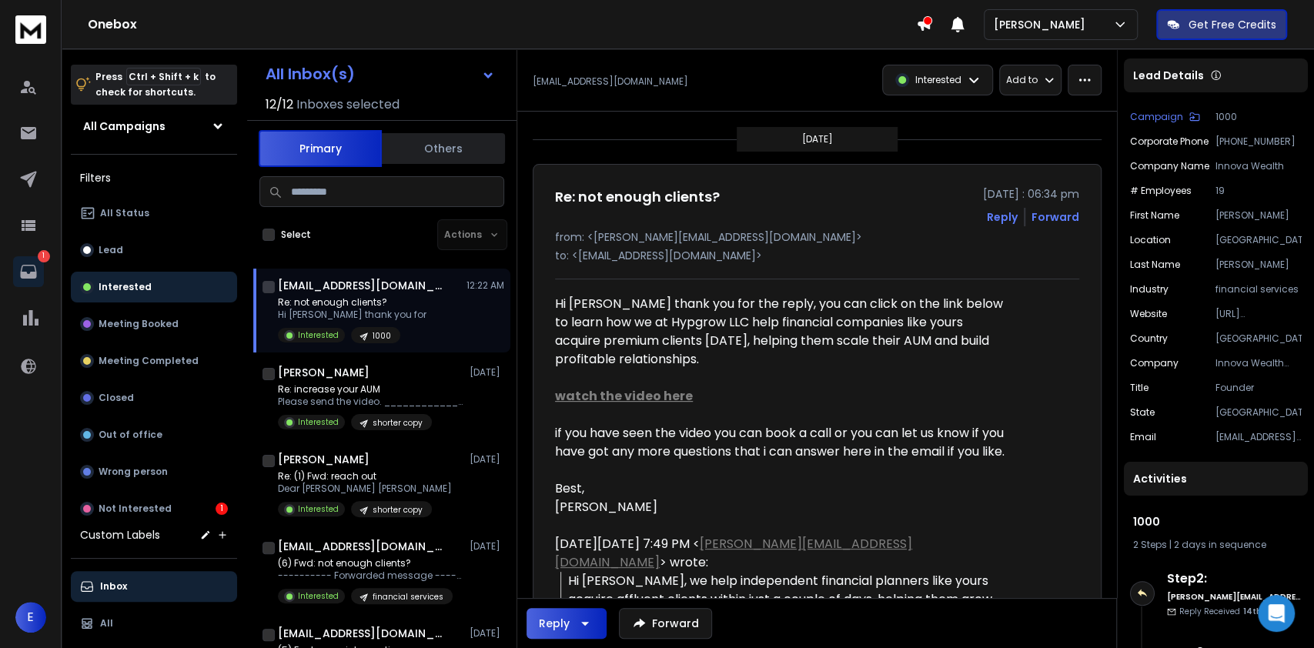
click at [399, 293] on div "[EMAIL_ADDRESS][DOMAIN_NAME] 12:22 AM Re: not enough clients? Hi [PERSON_NAME] …" at bounding box center [391, 310] width 226 height 65
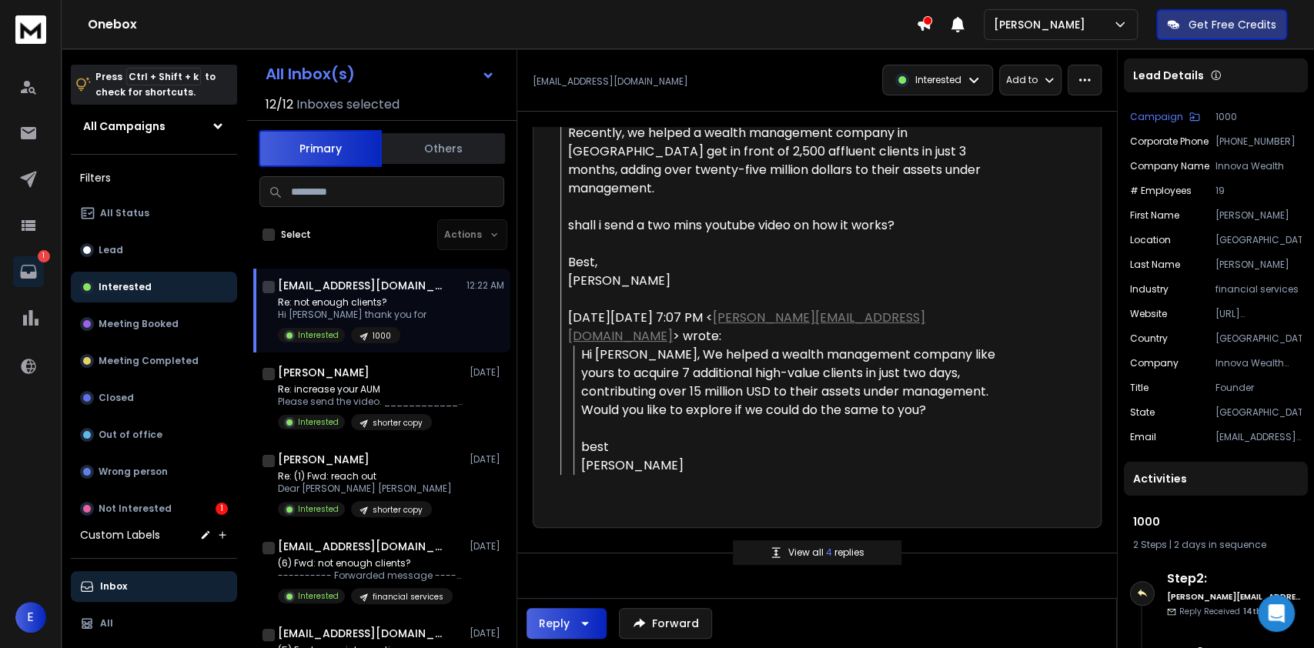
scroll to position [524, 0]
click at [798, 546] on p "View all 4 replies" at bounding box center [826, 550] width 76 height 12
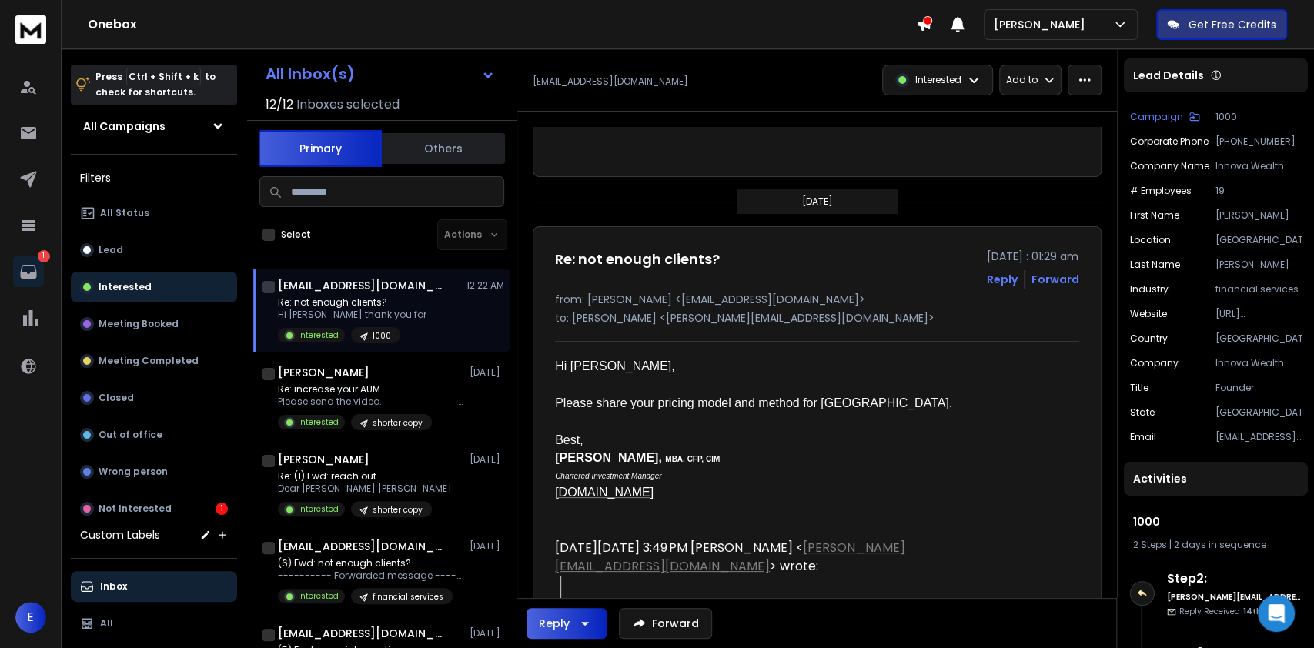
scroll to position [1859, 0]
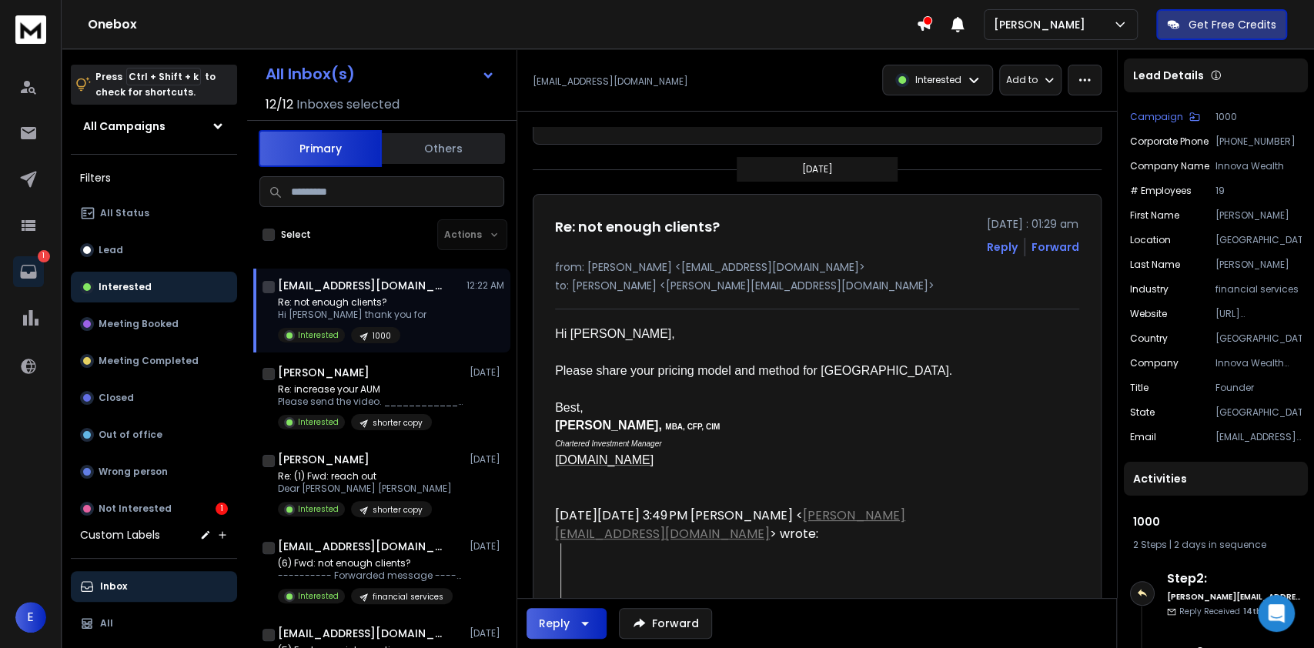
click at [396, 306] on p "Re: not enough clients?" at bounding box center [352, 302] width 149 height 12
click at [601, 380] on div at bounding box center [779, 389] width 449 height 18
